Goal: Task Accomplishment & Management: Manage account settings

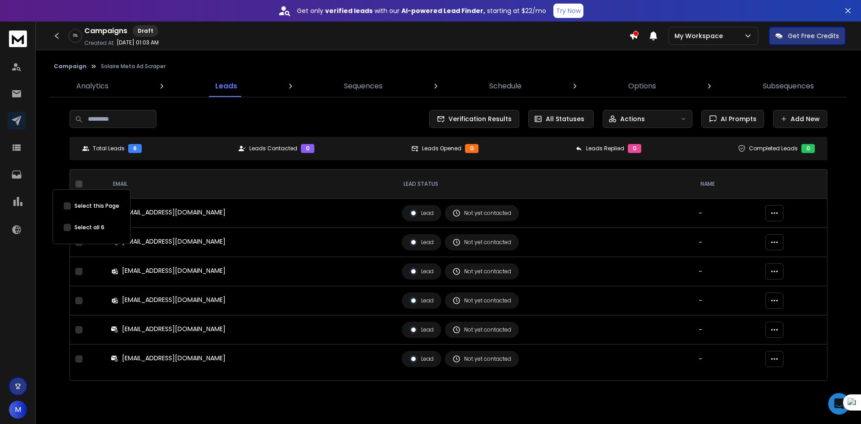
click at [79, 183] on button "Select this Page" at bounding box center [78, 183] width 7 height 7
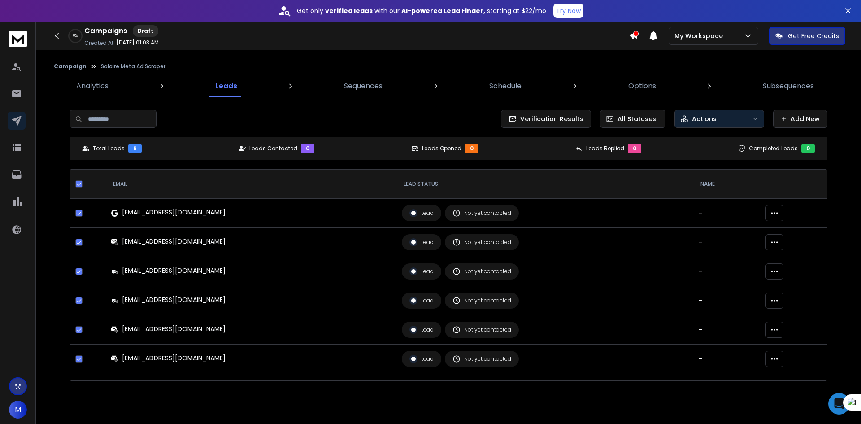
click at [707, 118] on p "Actions" at bounding box center [704, 118] width 25 height 9
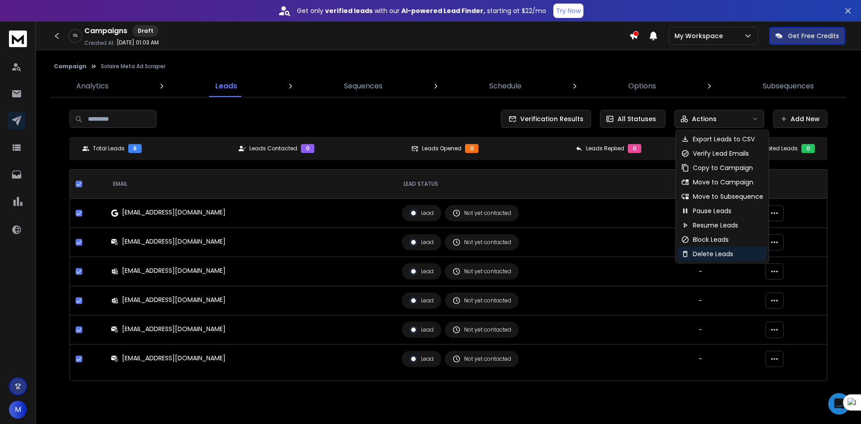
click at [720, 252] on p "Delete Leads" at bounding box center [713, 253] width 40 height 9
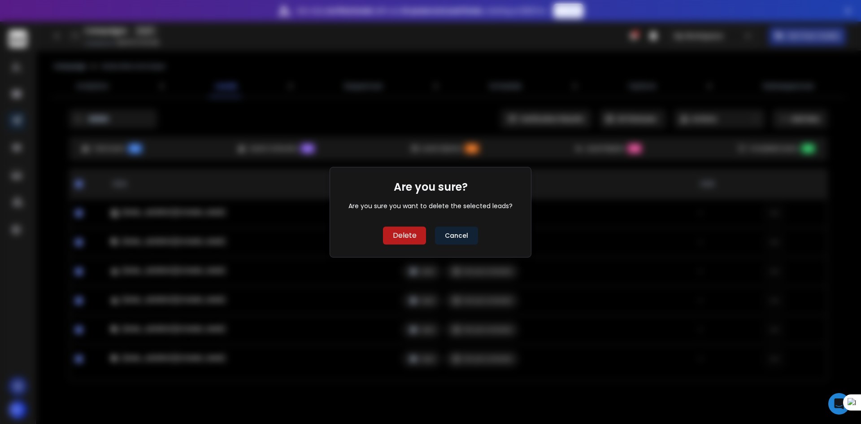
click at [403, 230] on button "Delete" at bounding box center [404, 235] width 43 height 18
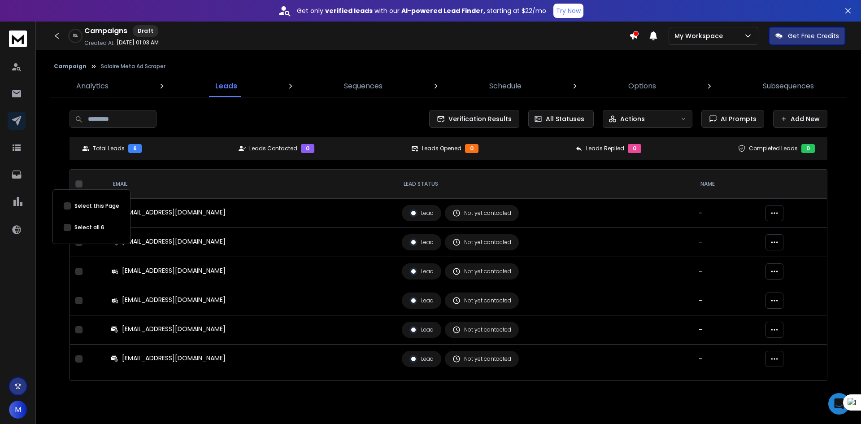
click at [81, 184] on button "Select this Page" at bounding box center [78, 183] width 7 height 7
click at [96, 226] on label "Select all 6" at bounding box center [89, 227] width 30 height 7
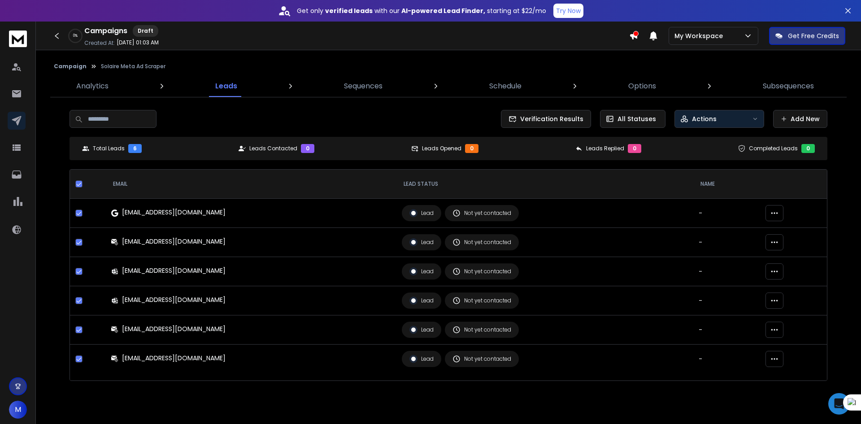
drag, startPoint x: 683, startPoint y: 114, endPoint x: 705, endPoint y: 119, distance: 23.0
click at [683, 114] on div "Actions" at bounding box center [714, 118] width 68 height 9
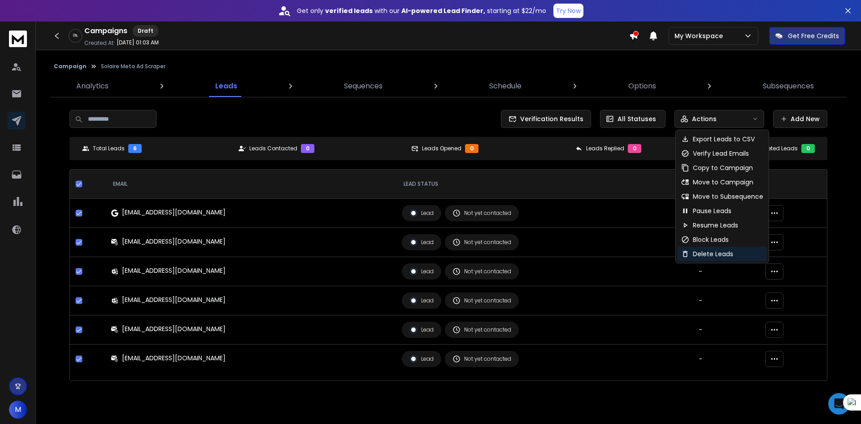
click at [724, 251] on p "Delete Leads" at bounding box center [713, 253] width 40 height 9
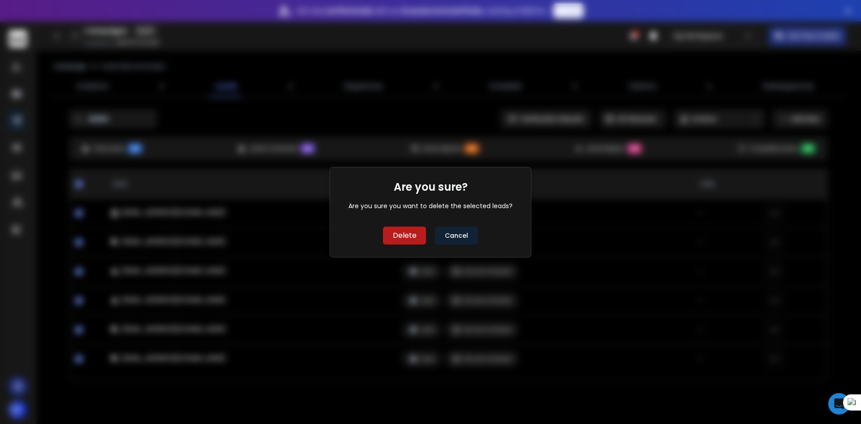
click at [403, 233] on button "Delete" at bounding box center [404, 235] width 43 height 18
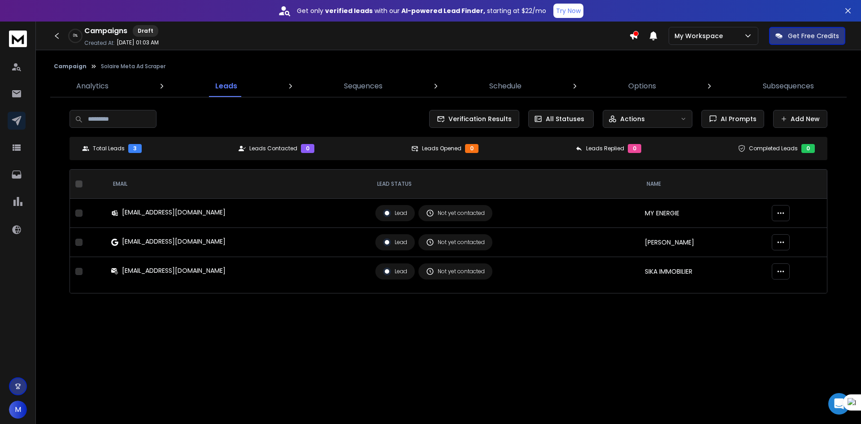
click at [199, 210] on div "[EMAIL_ADDRESS][DOMAIN_NAME]" at bounding box center [174, 212] width 104 height 9
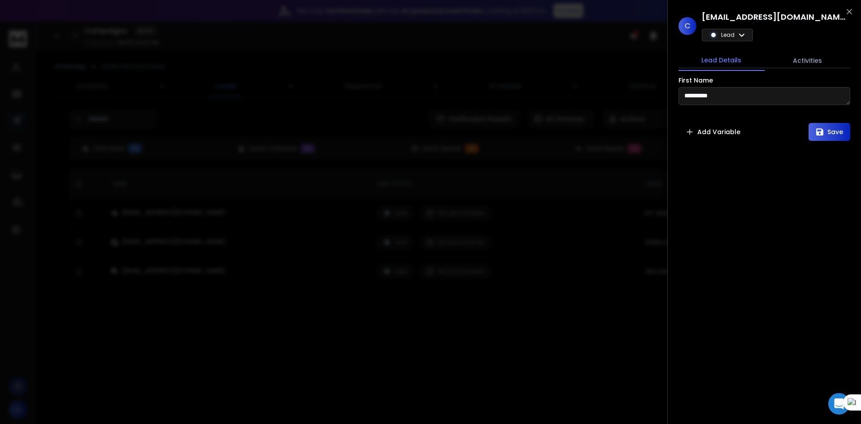
click at [255, 326] on div at bounding box center [430, 212] width 861 height 424
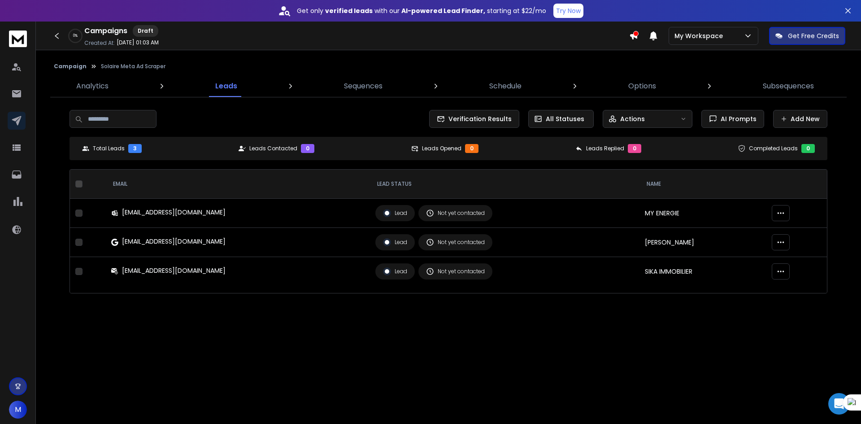
click at [192, 206] on td "[EMAIL_ADDRESS][DOMAIN_NAME]" at bounding box center [238, 213] width 264 height 29
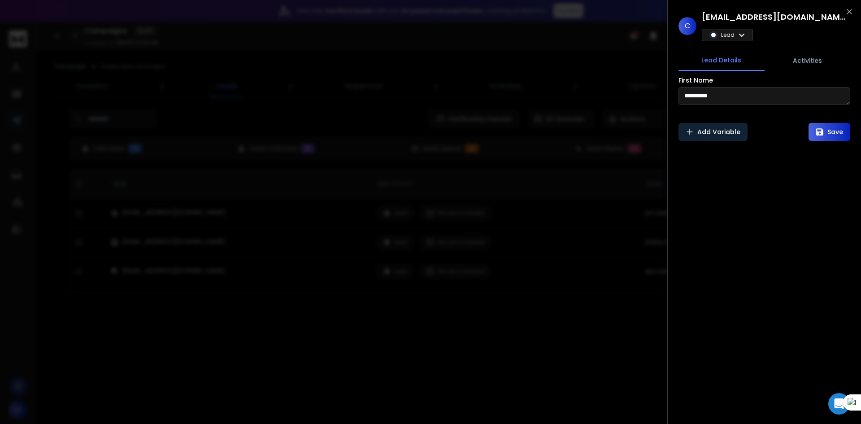
click at [716, 139] on button "Add Variable" at bounding box center [713, 132] width 69 height 18
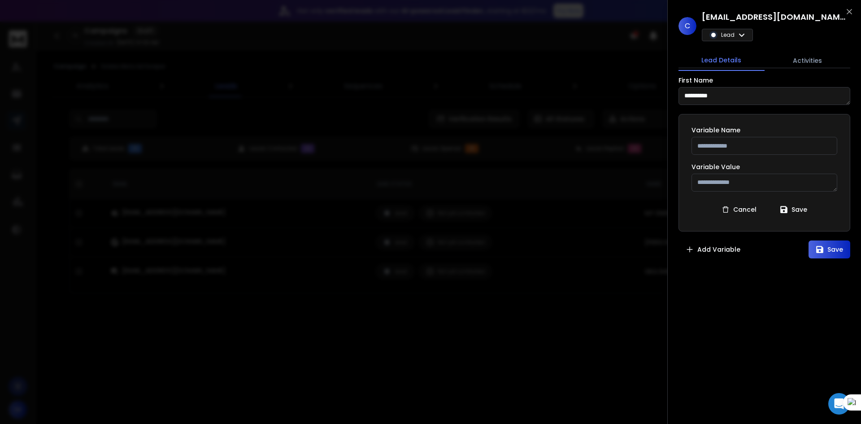
click at [744, 150] on input at bounding box center [765, 146] width 146 height 18
type input "***"
click at [849, 11] on icon "button" at bounding box center [849, 11] width 9 height 9
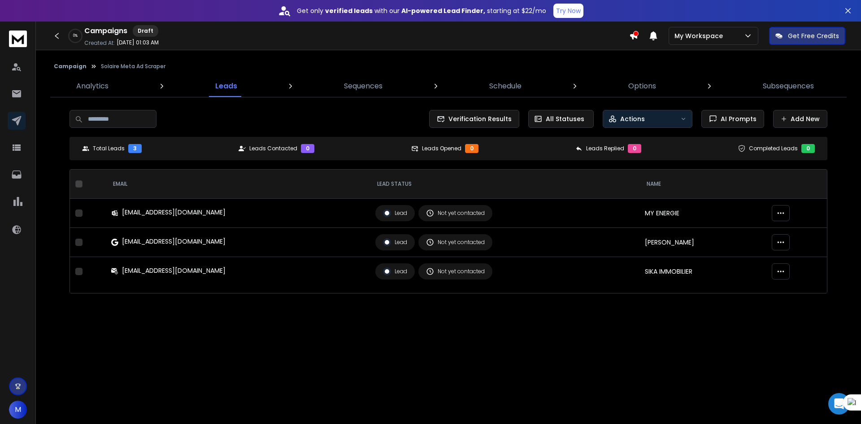
click at [679, 123] on button "Actions" at bounding box center [648, 119] width 90 height 18
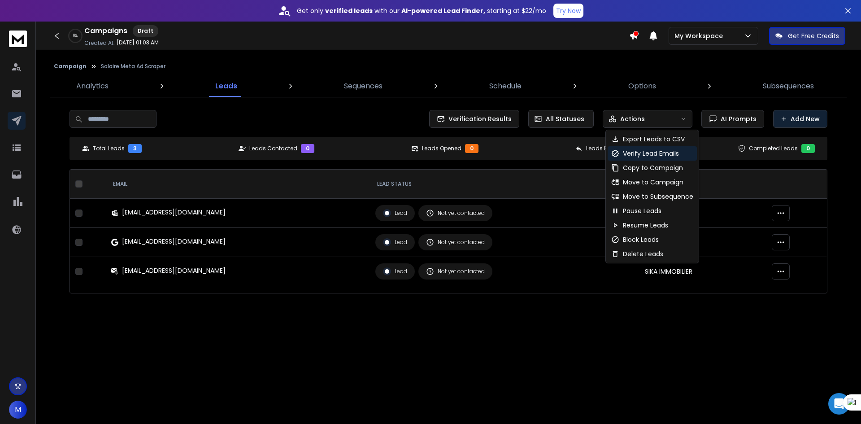
click at [783, 115] on button "Add New" at bounding box center [800, 119] width 54 height 18
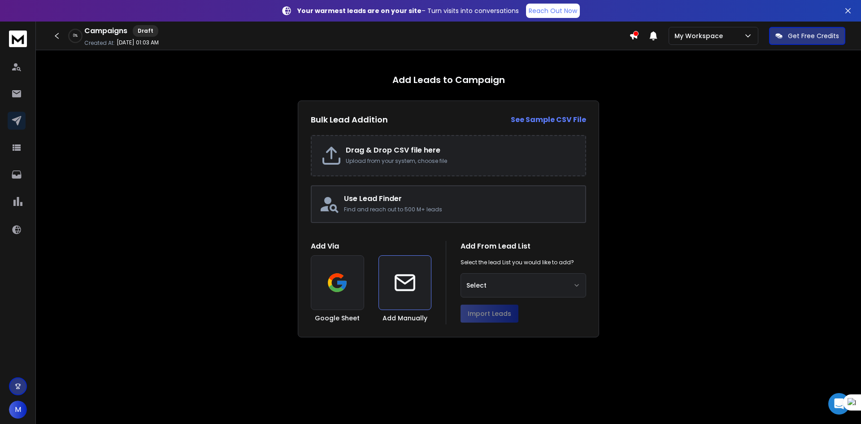
click at [413, 284] on icon at bounding box center [405, 282] width 22 height 27
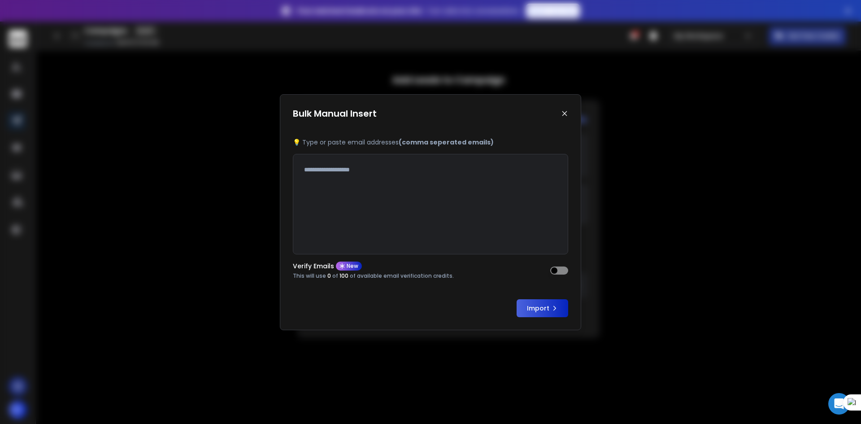
click at [563, 114] on icon at bounding box center [564, 113] width 7 height 7
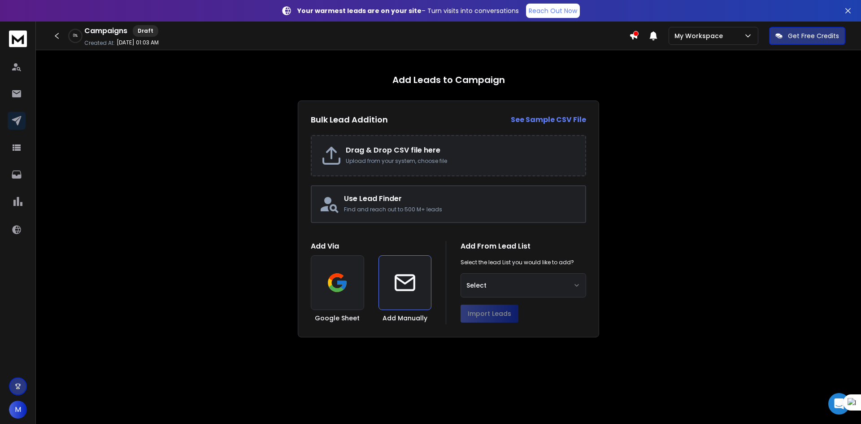
click at [413, 282] on icon at bounding box center [405, 282] width 22 height 27
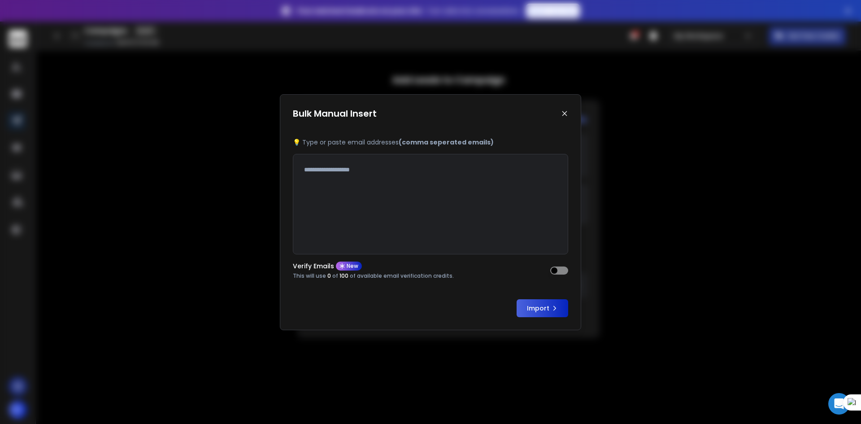
click at [408, 182] on textarea at bounding box center [430, 204] width 275 height 100
type textarea "**********"
click at [553, 310] on icon "submit" at bounding box center [554, 308] width 7 height 7
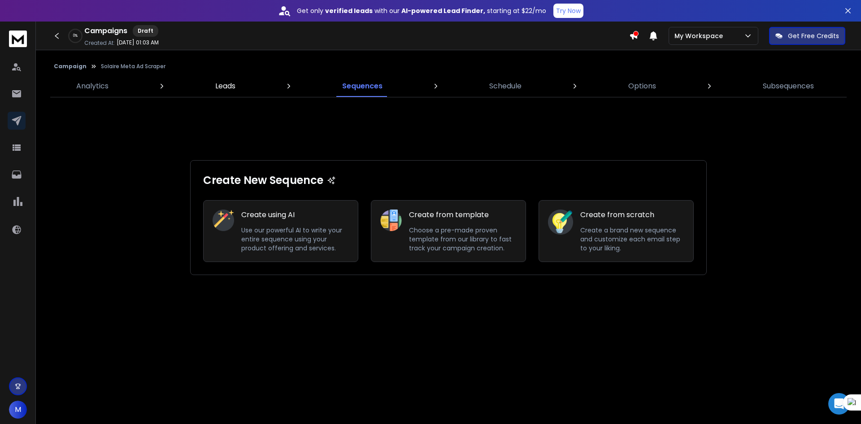
click at [234, 89] on p "Leads" at bounding box center [225, 86] width 20 height 11
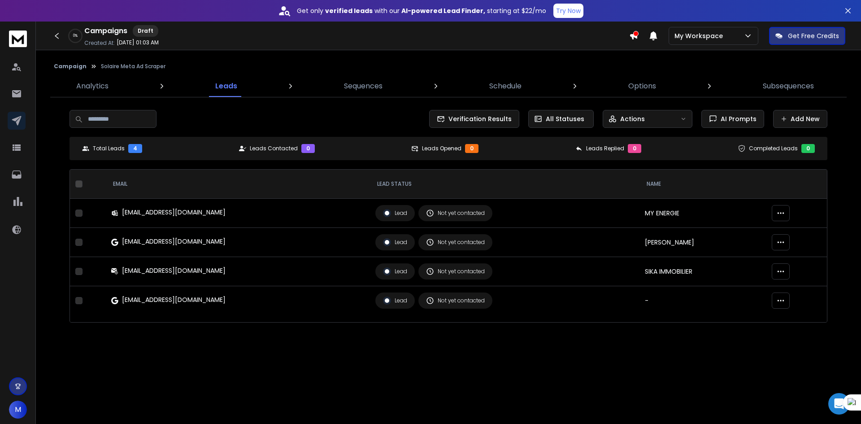
click at [168, 301] on div "text@gmail.com" at bounding box center [174, 299] width 104 height 9
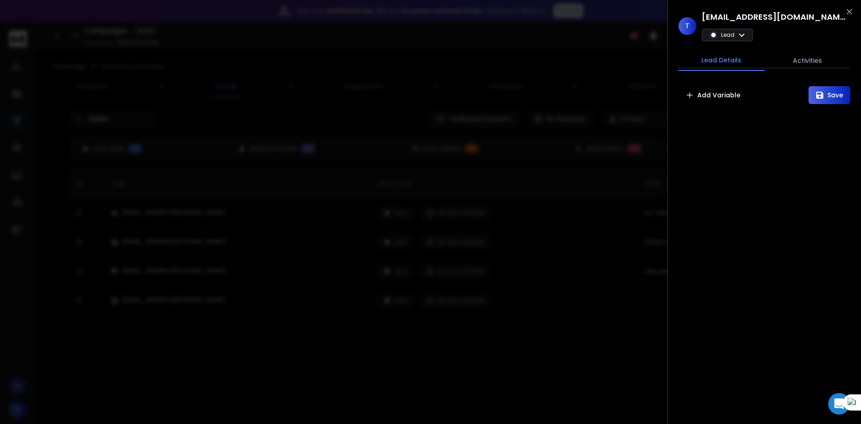
click at [749, 35] on body "Get only verified leads with our AI-powered Lead Finder, starting at $22/mo Try…" at bounding box center [430, 212] width 861 height 424
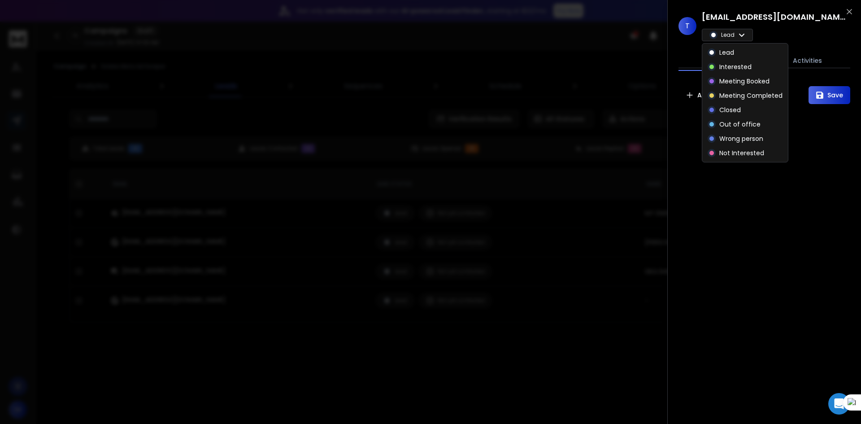
click at [749, 35] on div at bounding box center [430, 212] width 861 height 424
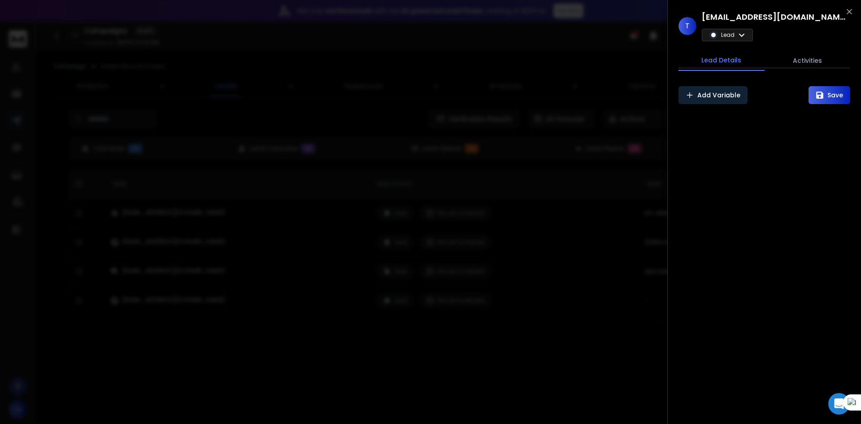
click at [717, 97] on button "Add Variable" at bounding box center [713, 95] width 69 height 18
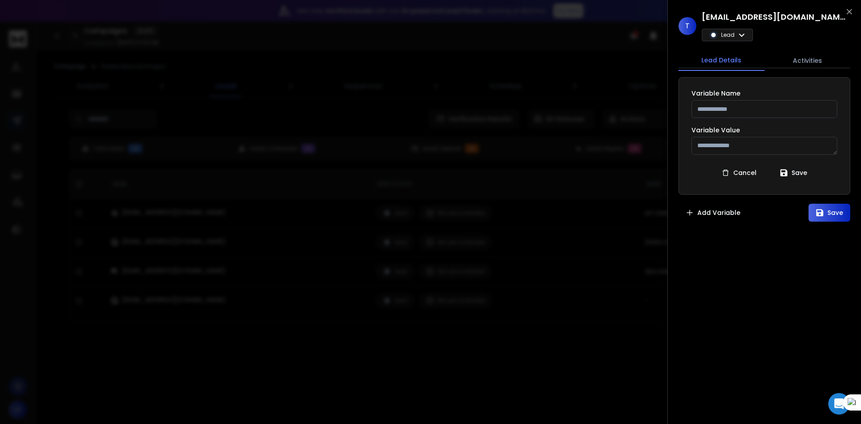
click at [723, 112] on input at bounding box center [765, 109] width 146 height 18
type input "**********"
click at [744, 150] on textarea at bounding box center [765, 146] width 146 height 18
type textarea "****"
click at [800, 175] on button "Save" at bounding box center [794, 173] width 42 height 18
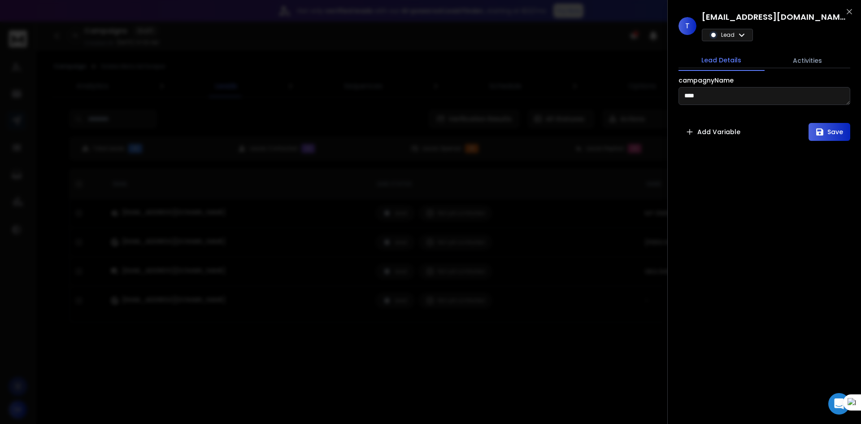
click at [792, 97] on textarea "****" at bounding box center [765, 96] width 172 height 18
click at [829, 136] on button "Save" at bounding box center [830, 132] width 42 height 18
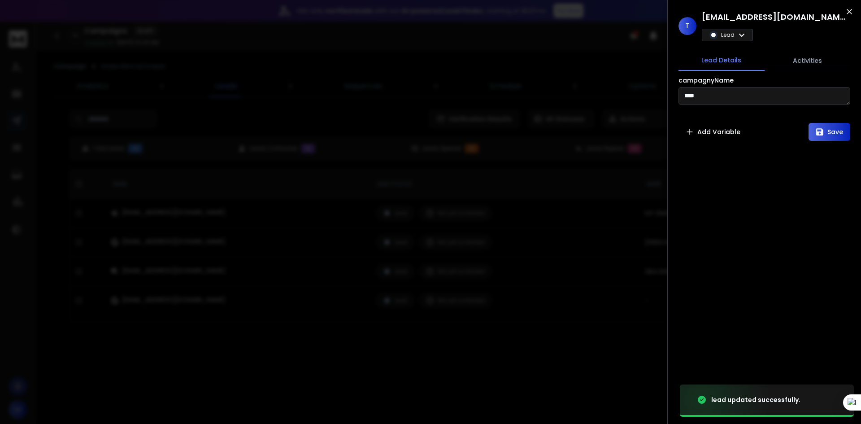
click at [848, 16] on div "Multi Select Table Sheet T text@gmail.com Lead Lead Details Activities campagny…" at bounding box center [764, 212] width 194 height 424
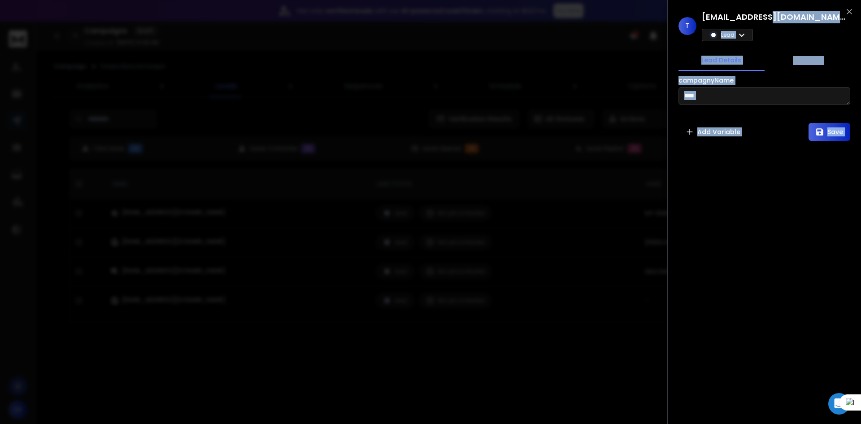
click at [851, 5] on div "Multi Select Table Sheet T text@gmail.com Lead Lead Details Activities campagny…" at bounding box center [764, 212] width 194 height 424
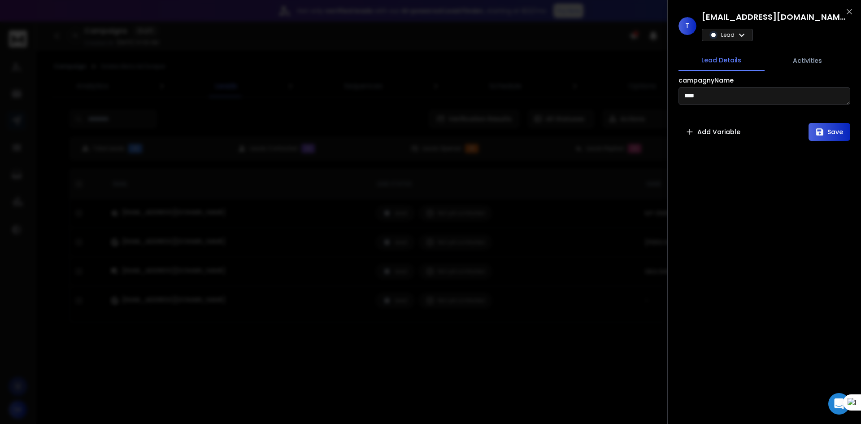
drag, startPoint x: 849, startPoint y: 10, endPoint x: 815, endPoint y: 48, distance: 51.4
click at [849, 10] on icon "button" at bounding box center [849, 11] width 9 height 9
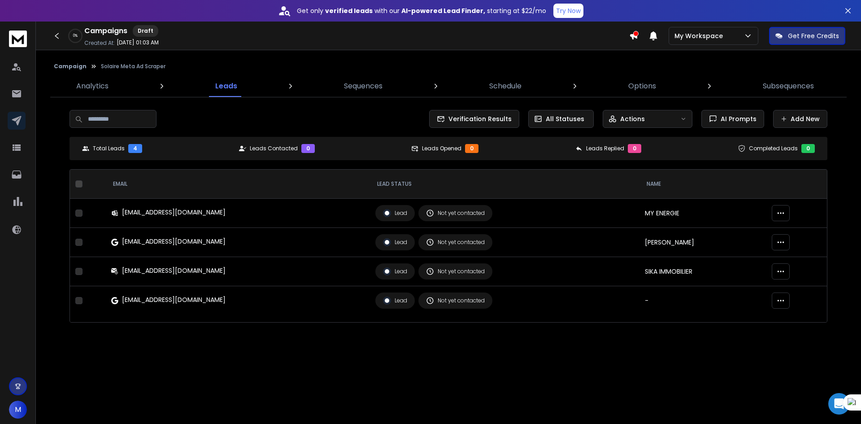
click at [157, 301] on div "text@gmail.com" at bounding box center [174, 299] width 104 height 9
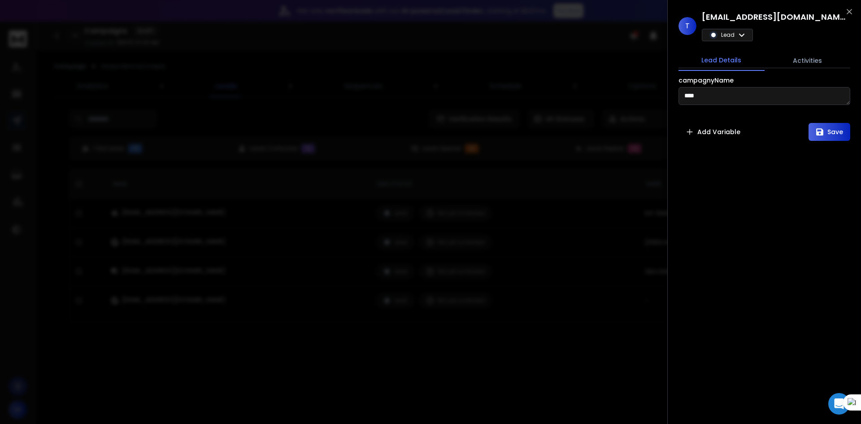
click at [811, 95] on textarea "****" at bounding box center [765, 96] width 172 height 18
click at [174, 309] on div at bounding box center [430, 212] width 861 height 424
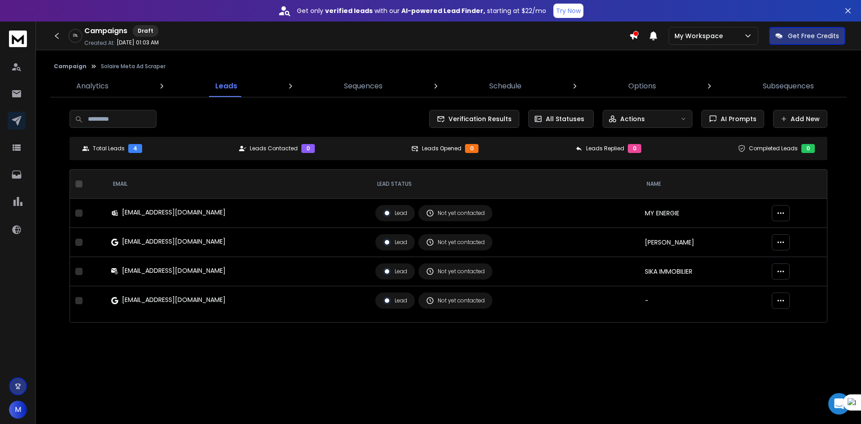
click at [175, 272] on div "[EMAIL_ADDRESS][DOMAIN_NAME]" at bounding box center [174, 270] width 104 height 9
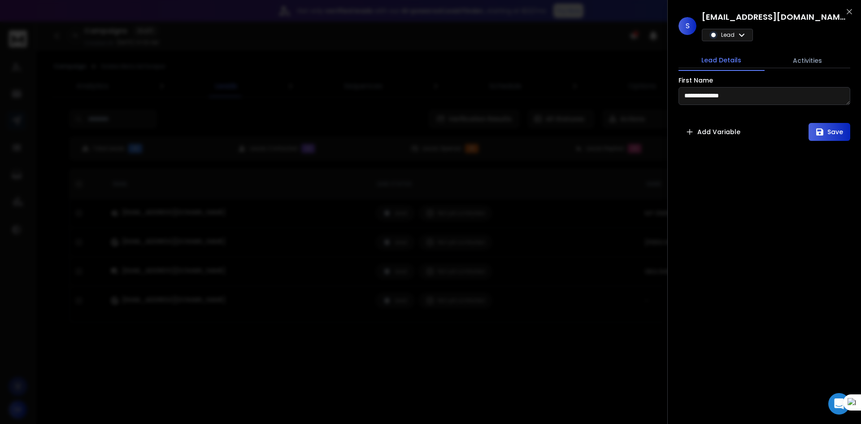
click at [175, 272] on div at bounding box center [430, 212] width 861 height 424
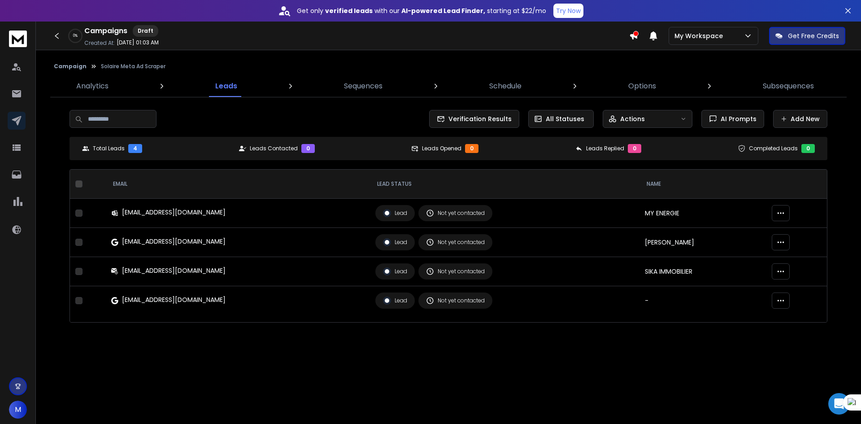
click at [175, 244] on div "[EMAIL_ADDRESS][DOMAIN_NAME]" at bounding box center [174, 241] width 104 height 9
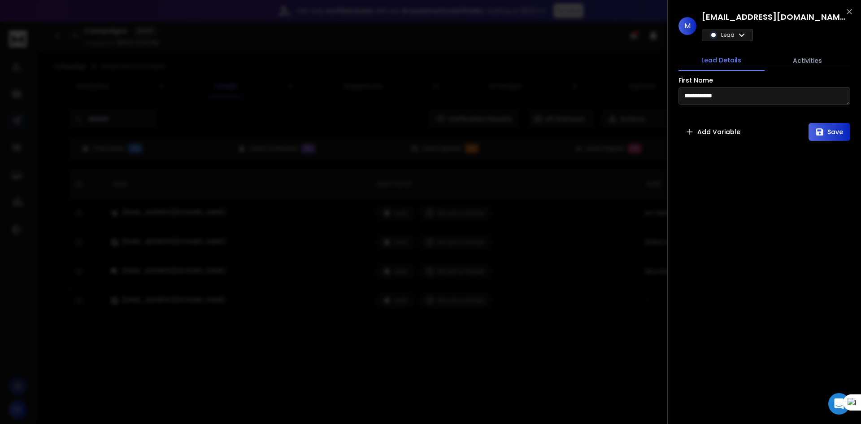
click at [288, 277] on div at bounding box center [430, 212] width 861 height 424
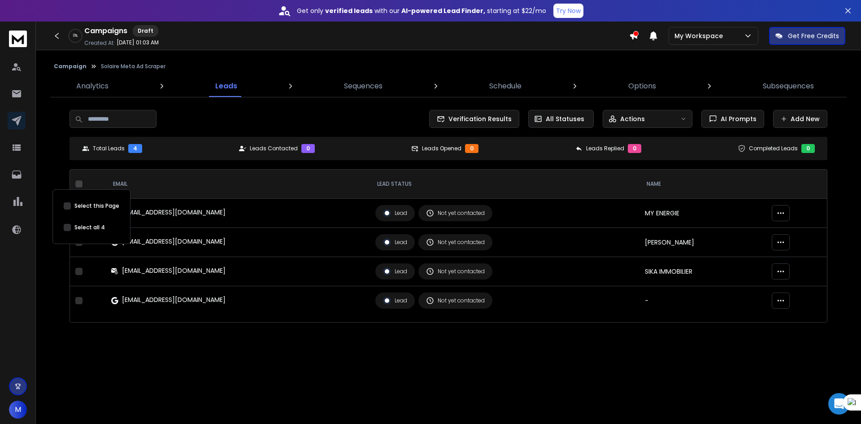
click at [77, 185] on button "Select this Page" at bounding box center [78, 183] width 7 height 7
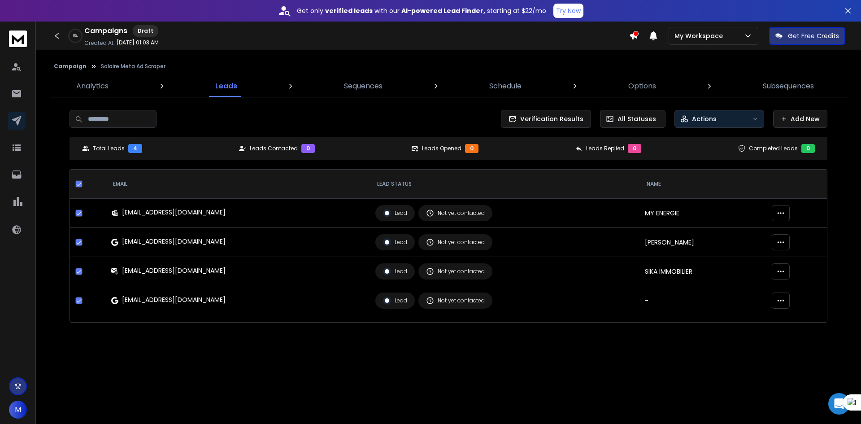
click at [719, 122] on div "Actions" at bounding box center [714, 118] width 68 height 9
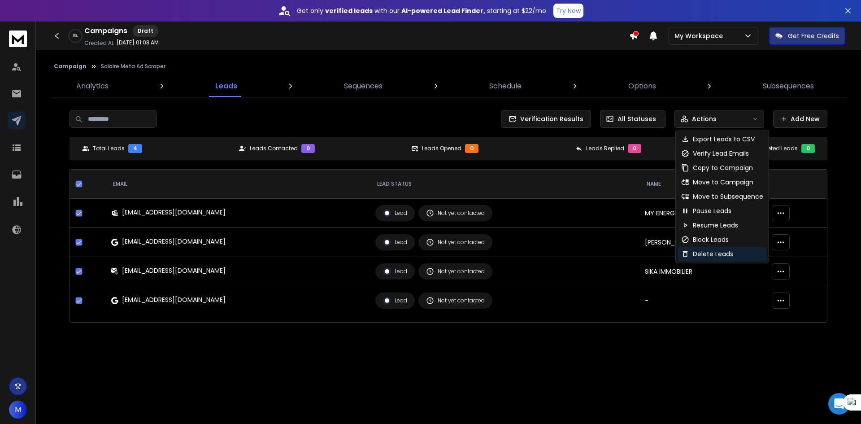
click at [724, 254] on p "Delete Leads" at bounding box center [713, 253] width 40 height 9
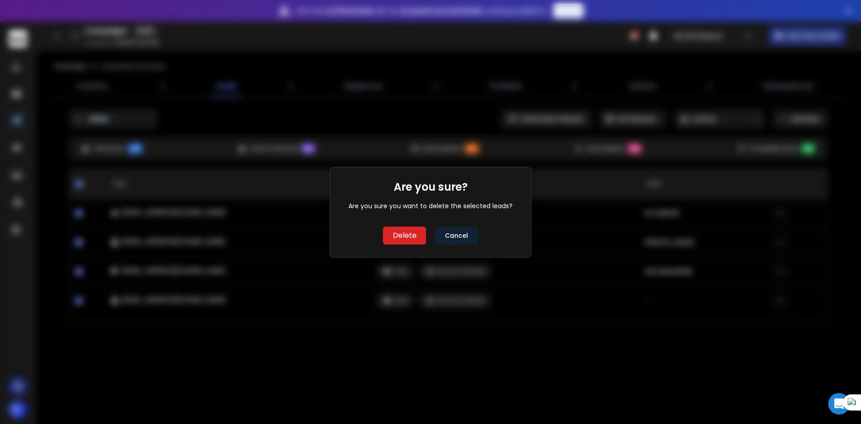
drag, startPoint x: 395, startPoint y: 236, endPoint x: 539, endPoint y: 75, distance: 215.6
click at [395, 235] on button "Delete" at bounding box center [404, 235] width 43 height 18
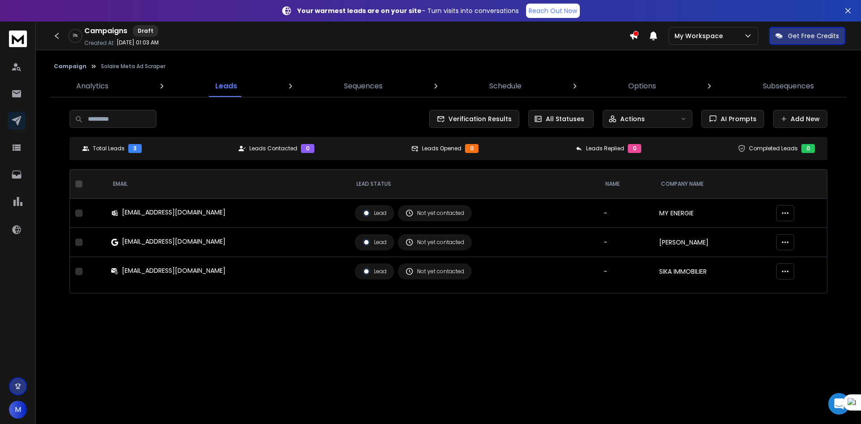
click at [182, 197] on th "EMAIL" at bounding box center [228, 184] width 244 height 29
click at [80, 183] on button "Select this Page" at bounding box center [78, 183] width 7 height 7
click at [751, 121] on button "Actions" at bounding box center [720, 119] width 90 height 18
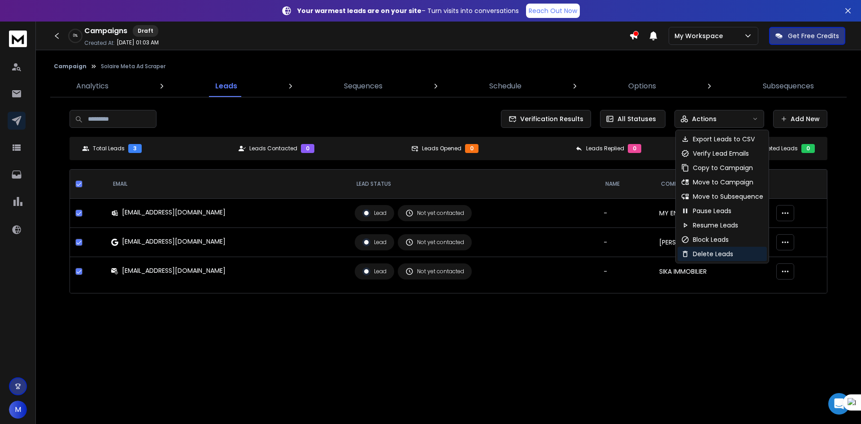
click at [722, 252] on p "Delete Leads" at bounding box center [713, 253] width 40 height 9
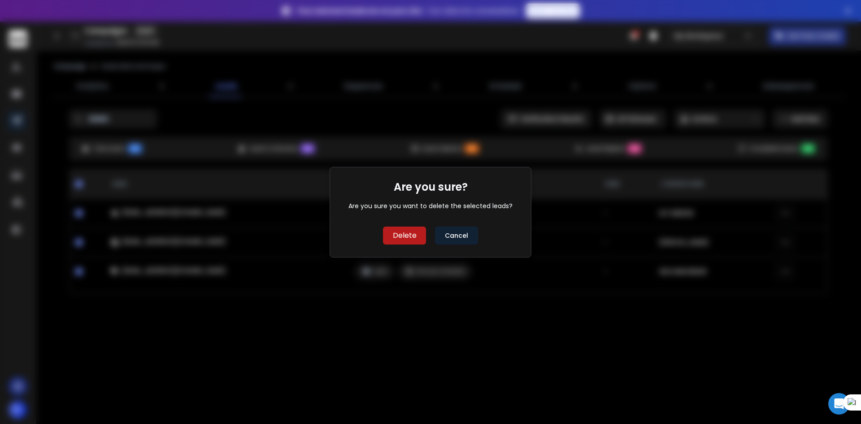
click at [408, 236] on button "Delete" at bounding box center [404, 235] width 43 height 18
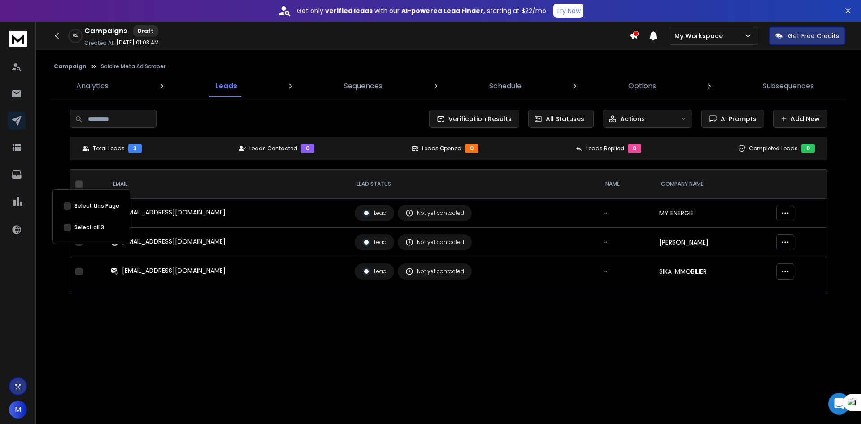
click at [79, 184] on button "Select this Page" at bounding box center [78, 183] width 7 height 7
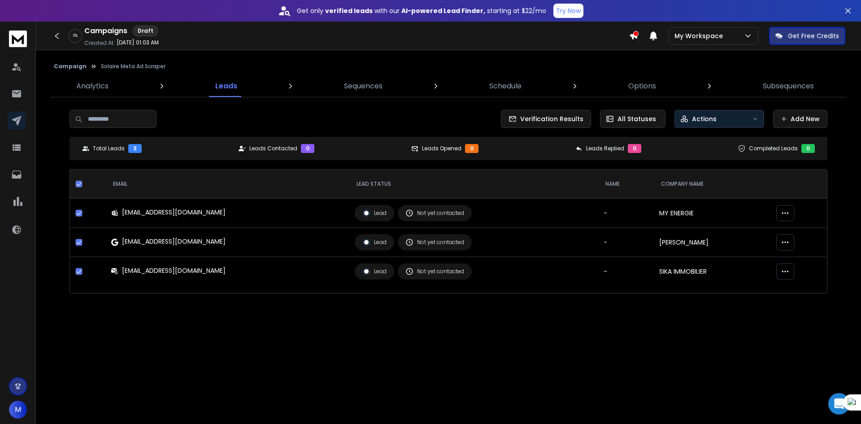
click at [736, 117] on div "Actions" at bounding box center [714, 118] width 68 height 9
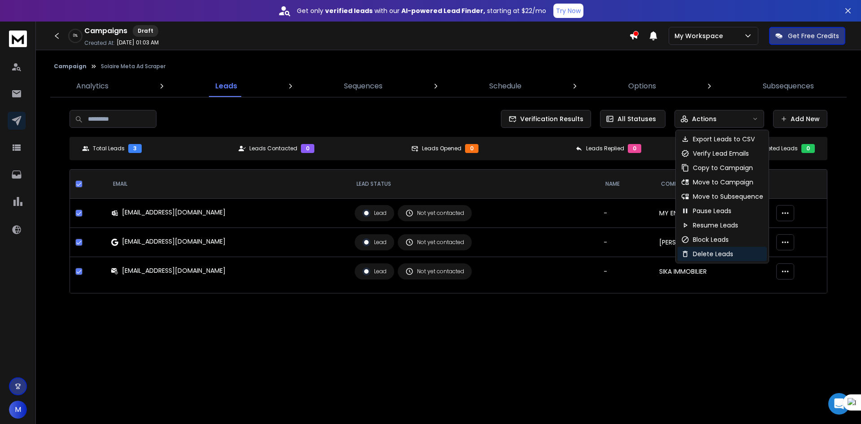
click at [728, 254] on p "Delete Leads" at bounding box center [713, 253] width 40 height 9
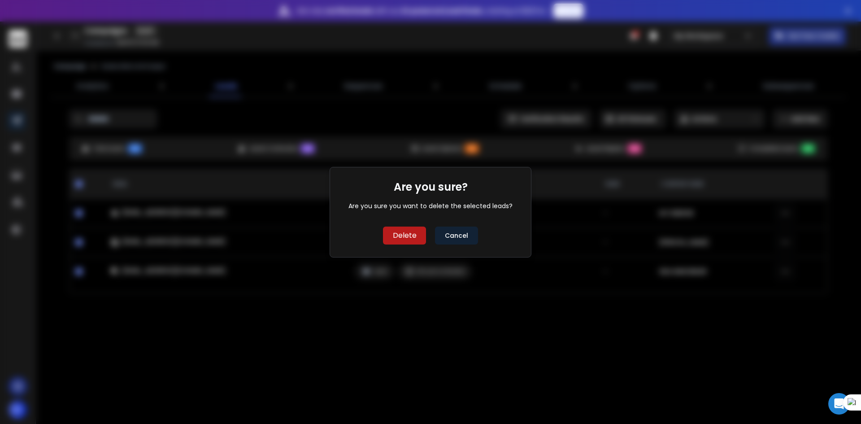
click at [421, 235] on button "Delete" at bounding box center [404, 235] width 43 height 18
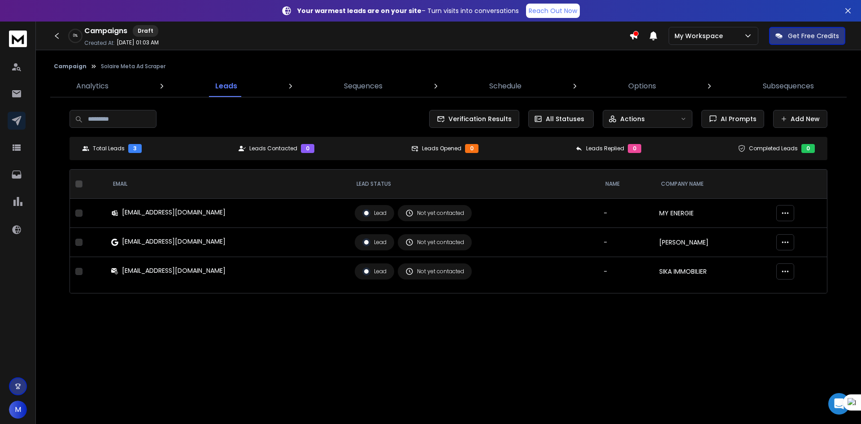
click at [165, 214] on div "[EMAIL_ADDRESS][DOMAIN_NAME]" at bounding box center [174, 212] width 104 height 9
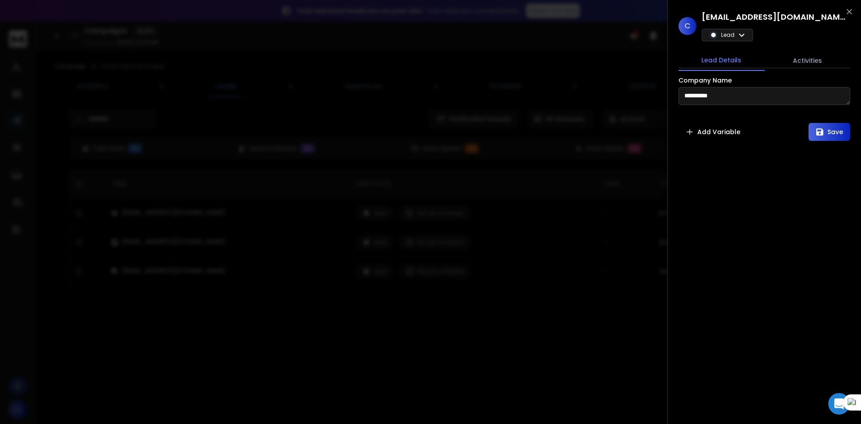
click at [324, 317] on div at bounding box center [430, 212] width 861 height 424
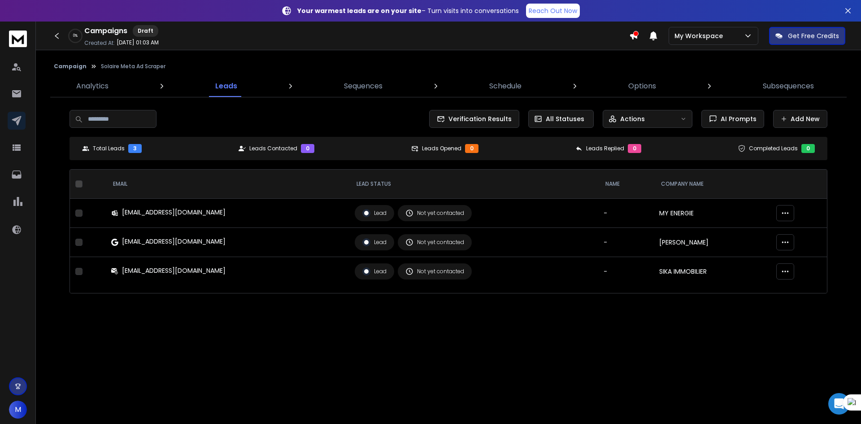
click at [613, 189] on th "NAME" at bounding box center [626, 184] width 56 height 29
click at [613, 182] on th "NAME" at bounding box center [626, 184] width 56 height 29
click at [175, 215] on div "[EMAIL_ADDRESS][DOMAIN_NAME]" at bounding box center [174, 212] width 104 height 9
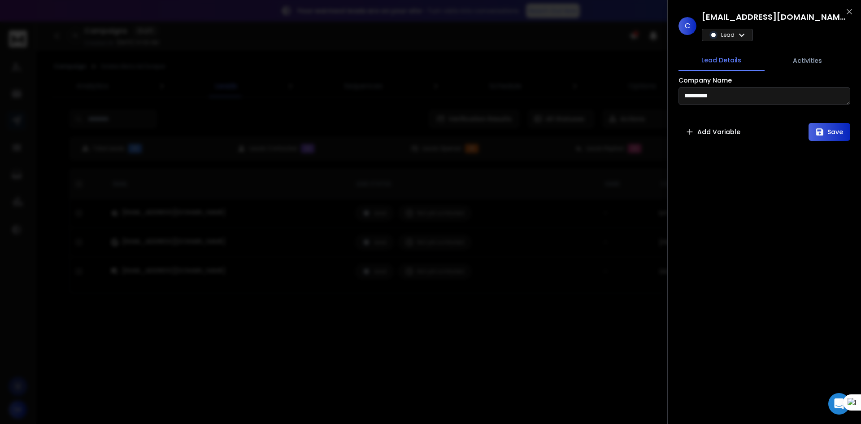
click at [483, 105] on div at bounding box center [430, 212] width 861 height 424
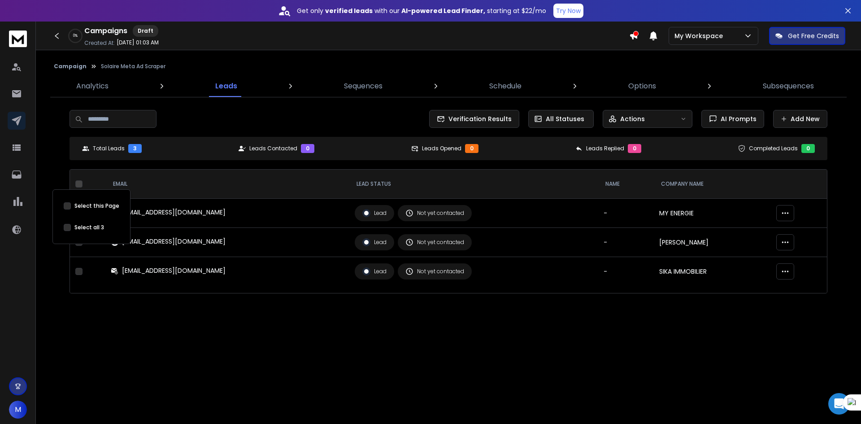
click at [80, 189] on div "Select this Page Select all 3" at bounding box center [91, 216] width 78 height 55
click at [78, 183] on button "Select this Page" at bounding box center [78, 183] width 7 height 7
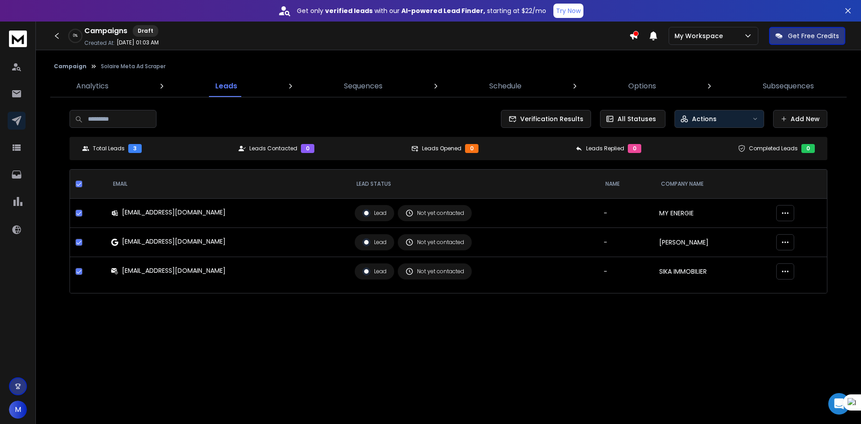
click at [735, 118] on div "Actions" at bounding box center [714, 118] width 68 height 9
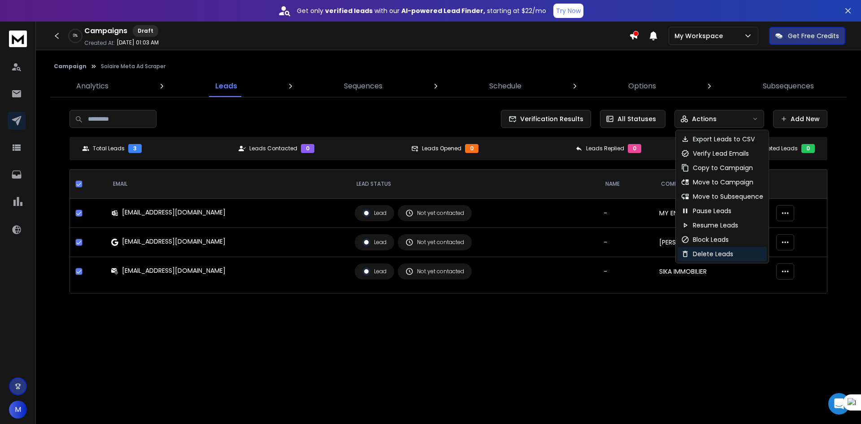
click at [718, 250] on p "Delete Leads" at bounding box center [713, 253] width 40 height 9
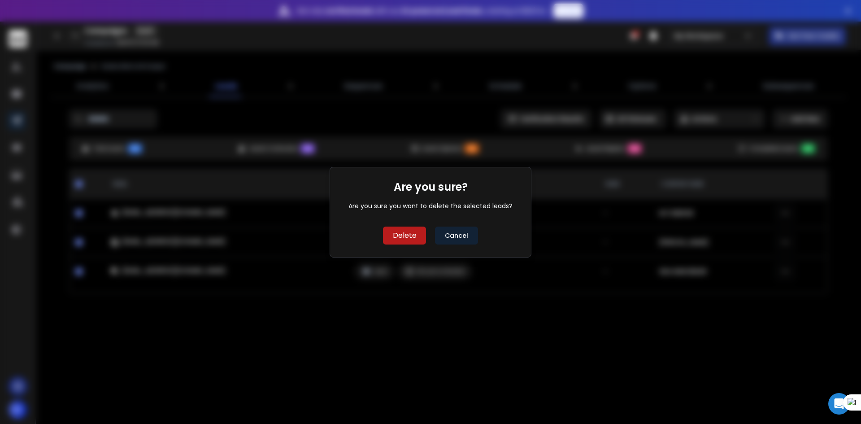
click at [405, 232] on button "Delete" at bounding box center [404, 235] width 43 height 18
